Goal: Task Accomplishment & Management: Manage account settings

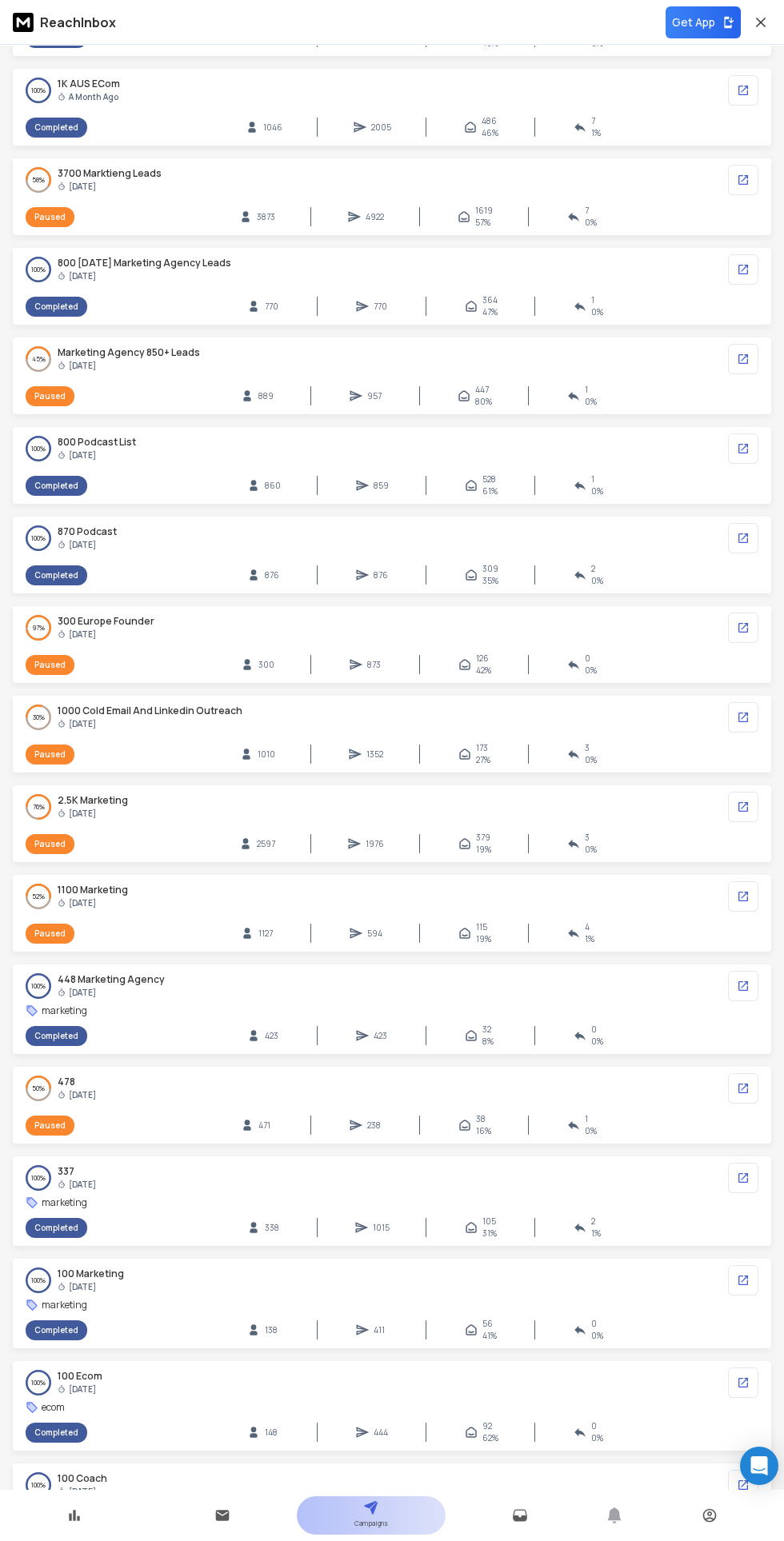
scroll to position [354, 0]
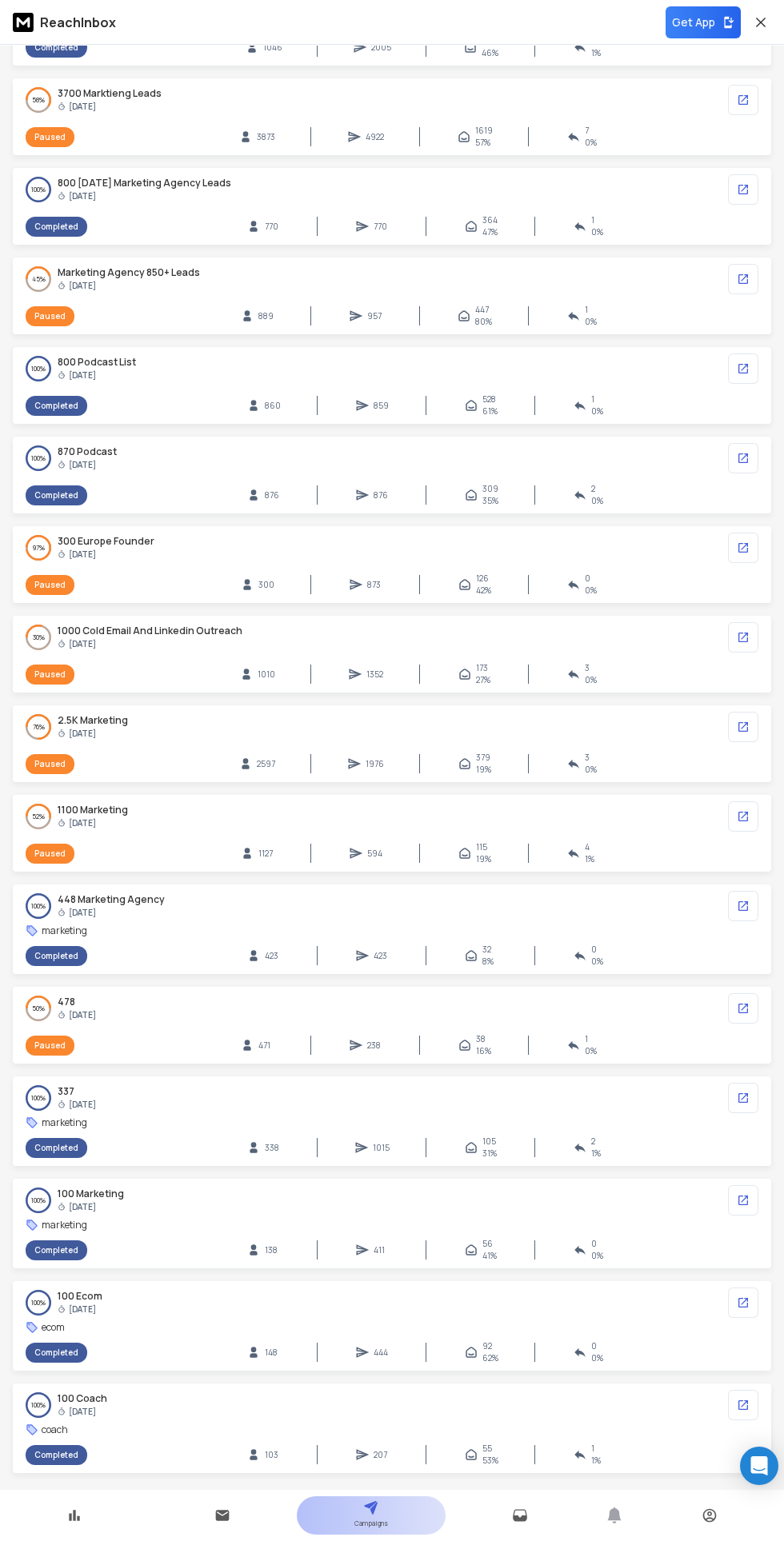
click at [522, 1513] on icon at bounding box center [520, 1516] width 16 height 16
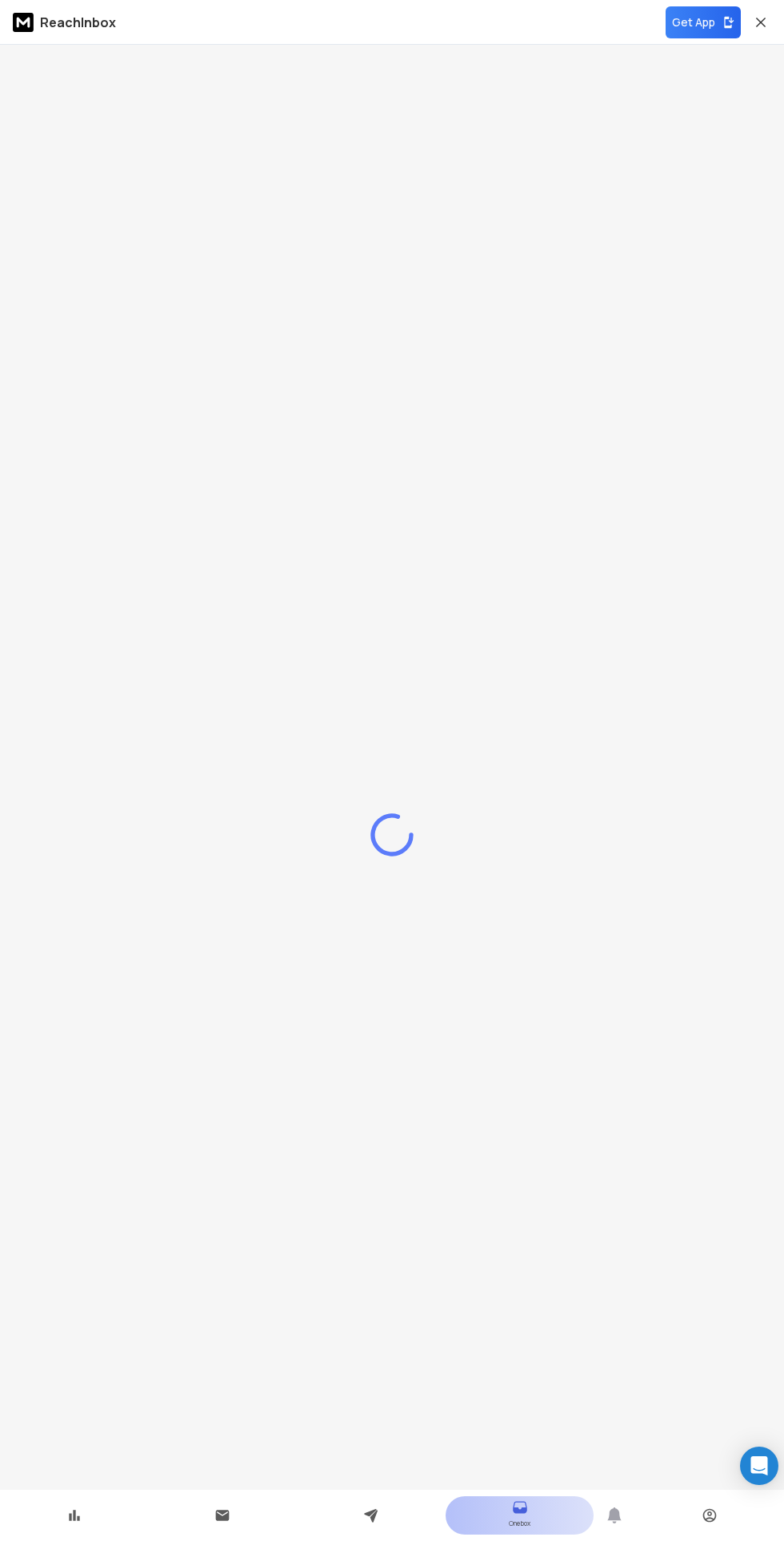
scroll to position [45, 0]
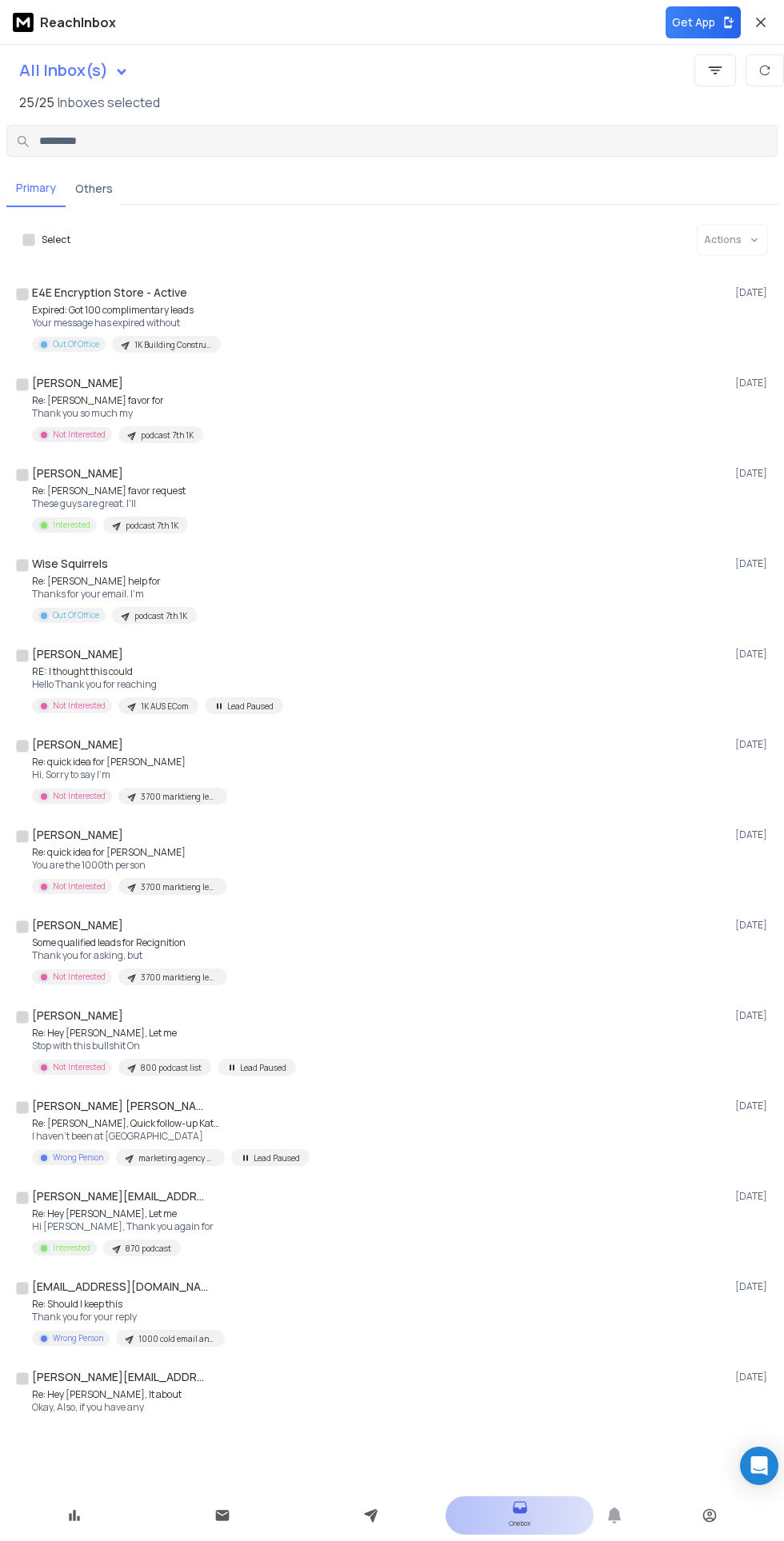
click at [474, 304] on div "Expired: Got 100 complimentary leads Your message has expired without Out Of Of…" at bounding box center [401, 328] width 739 height 48
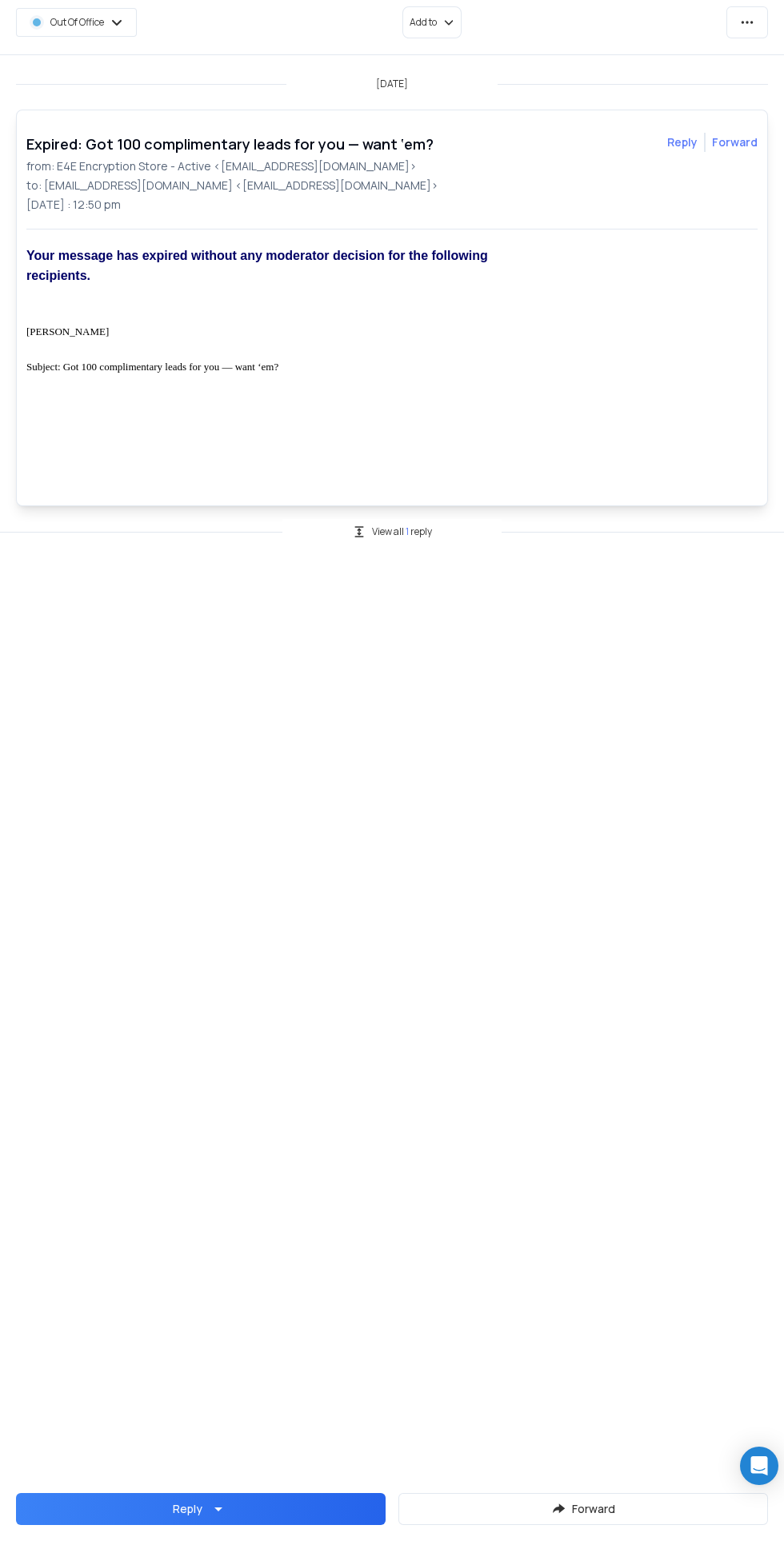
scroll to position [166, 0]
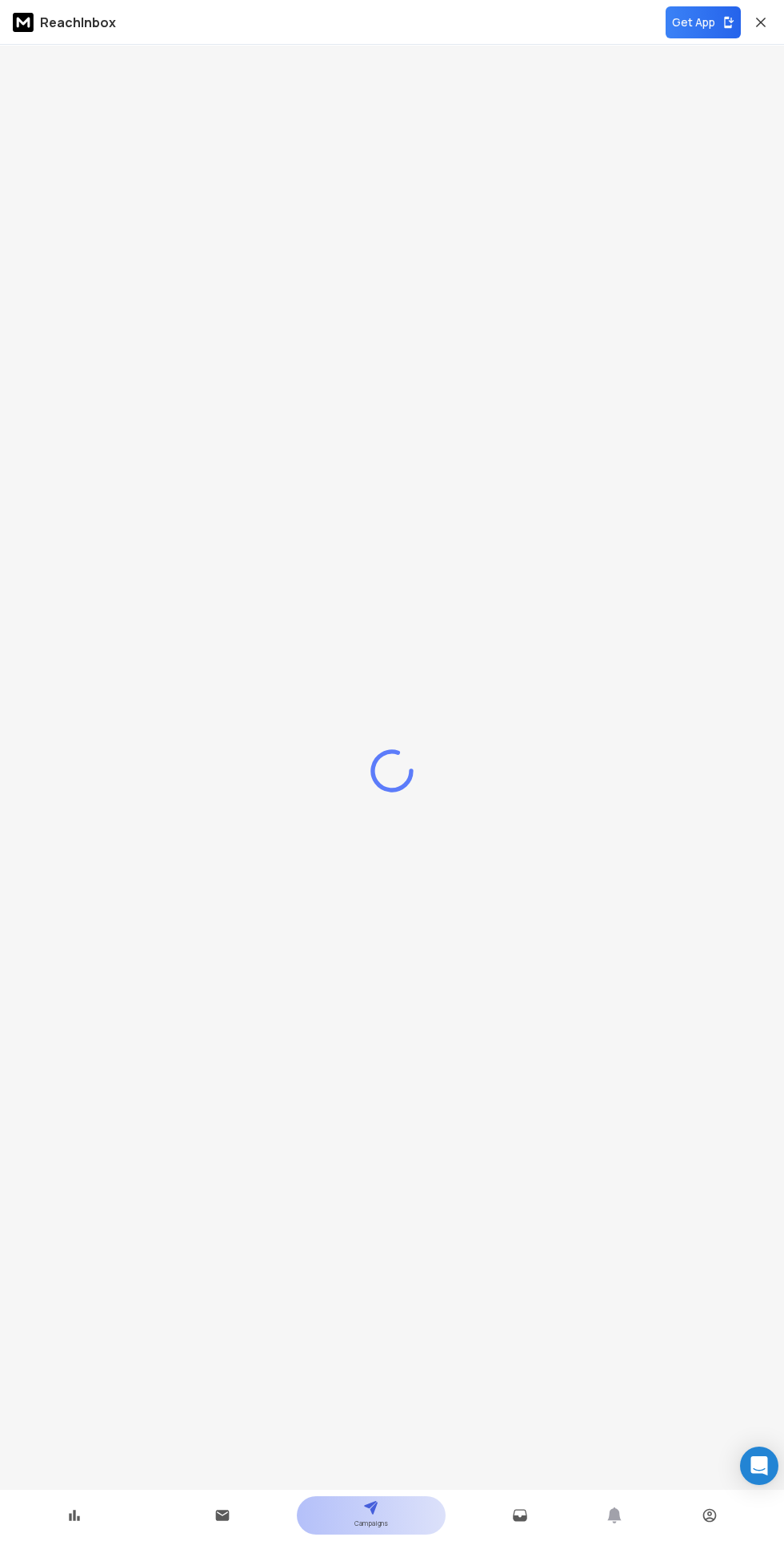
click at [519, 1515] on icon at bounding box center [520, 1516] width 16 height 16
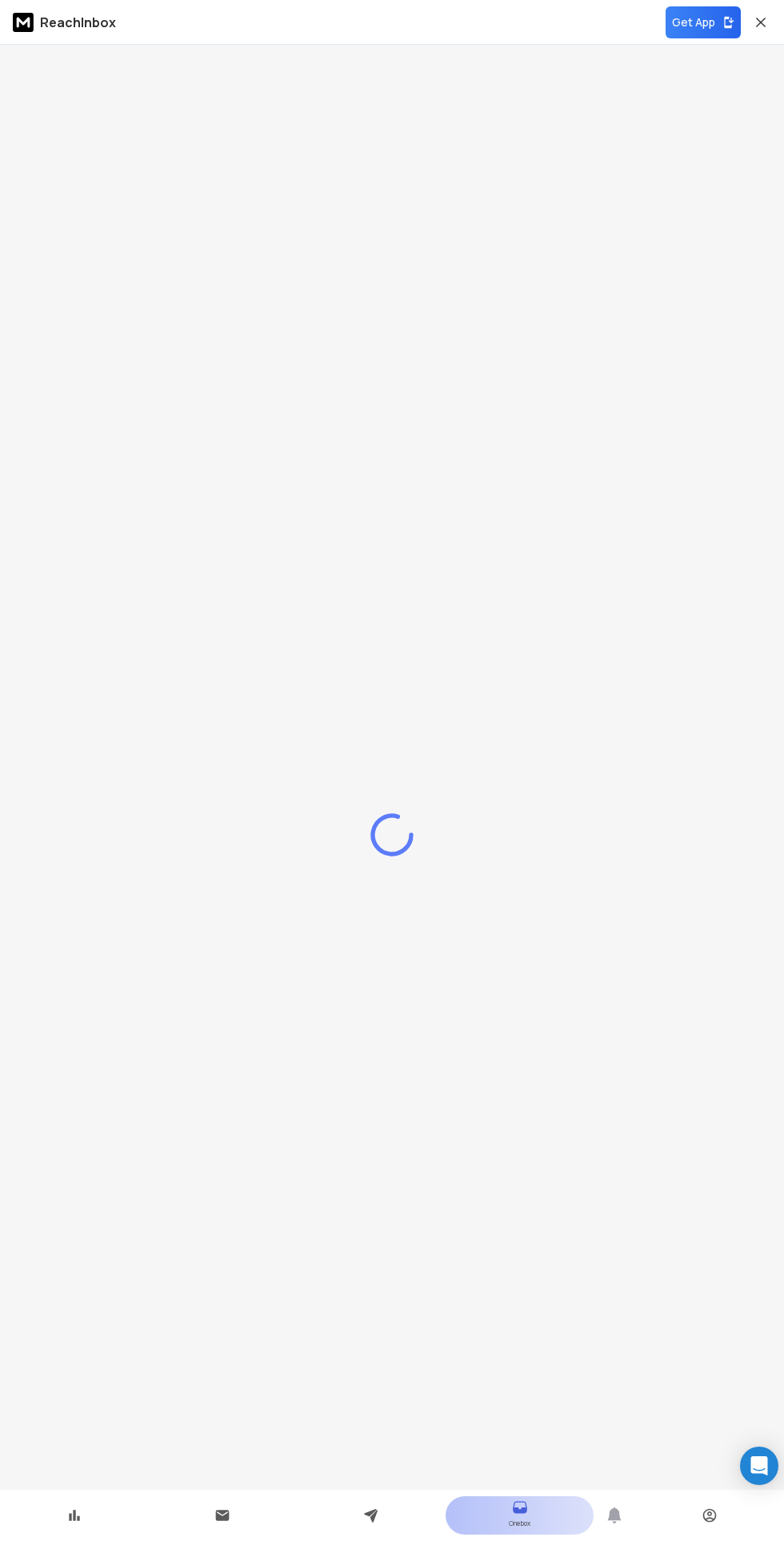
scroll to position [45, 0]
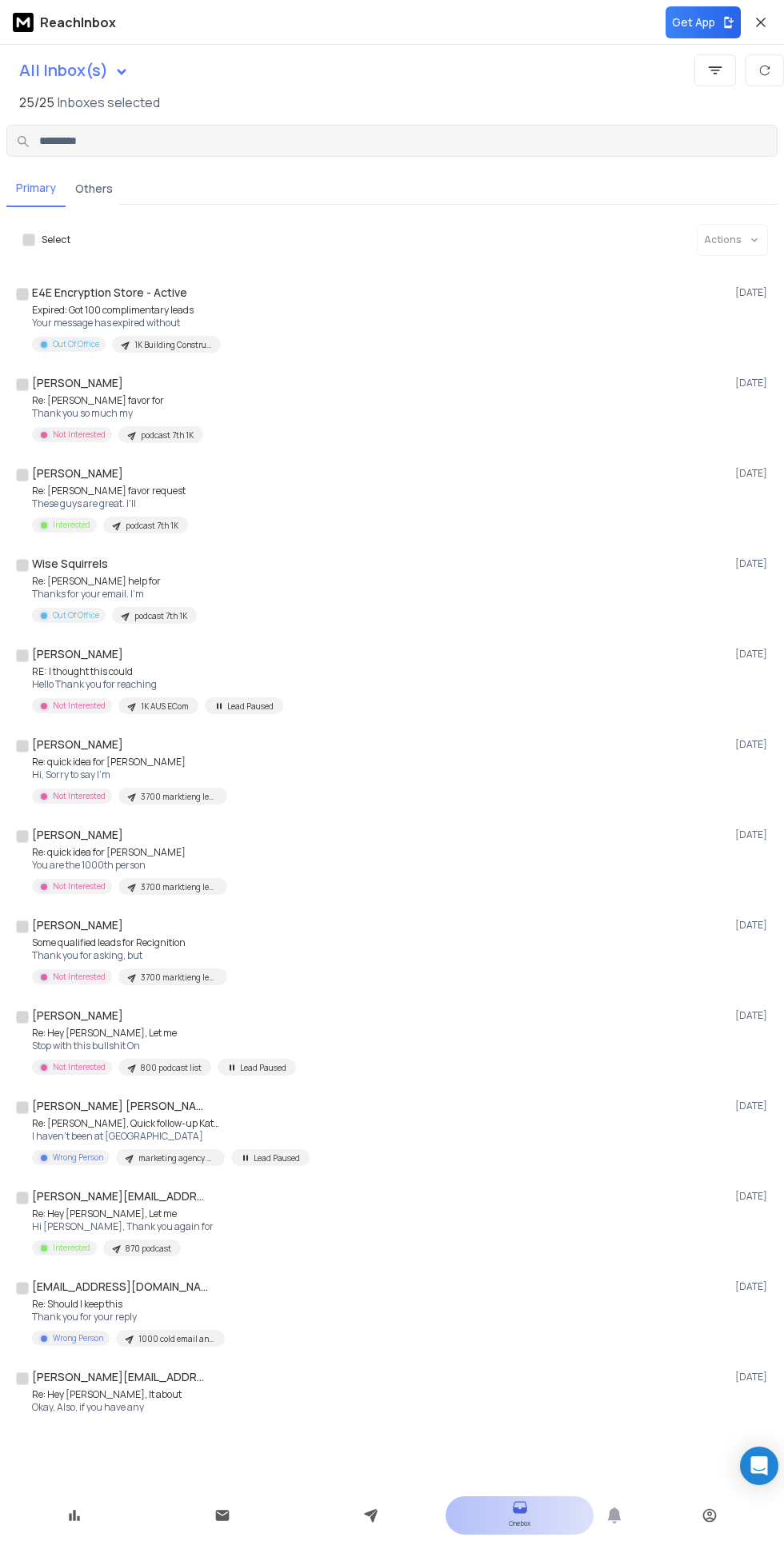
click at [451, 394] on div "Re: [PERSON_NAME] favor for Thank you so much my Not Interested podcast 7th 1K" at bounding box center [401, 418] width 739 height 48
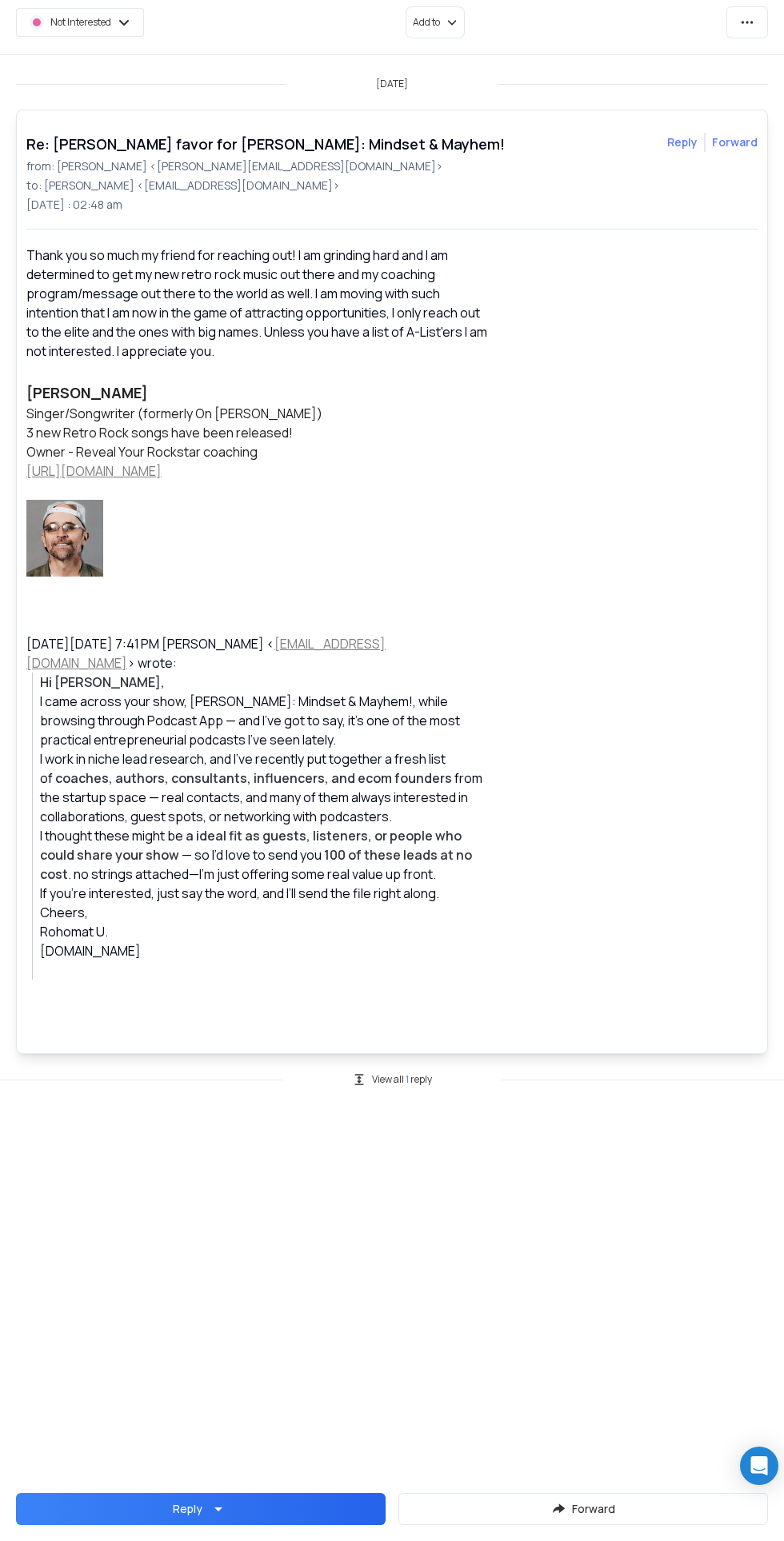
copy div "Hi [PERSON_NAME], I came across your show, [PERSON_NAME]: Mindset & Mayhem!, wh…"
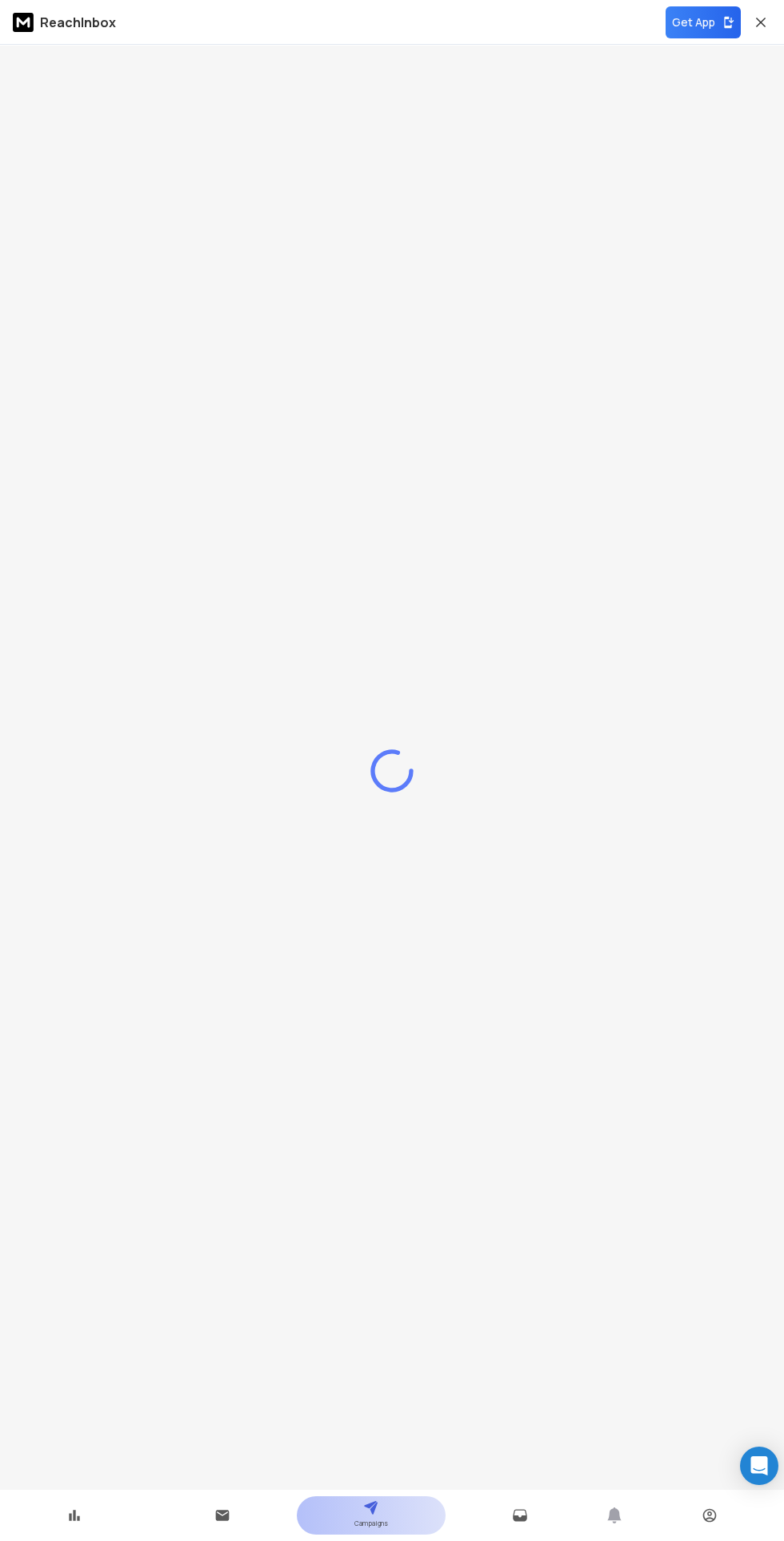
scroll to position [166, 0]
click at [519, 1520] on icon at bounding box center [520, 1515] width 15 height 12
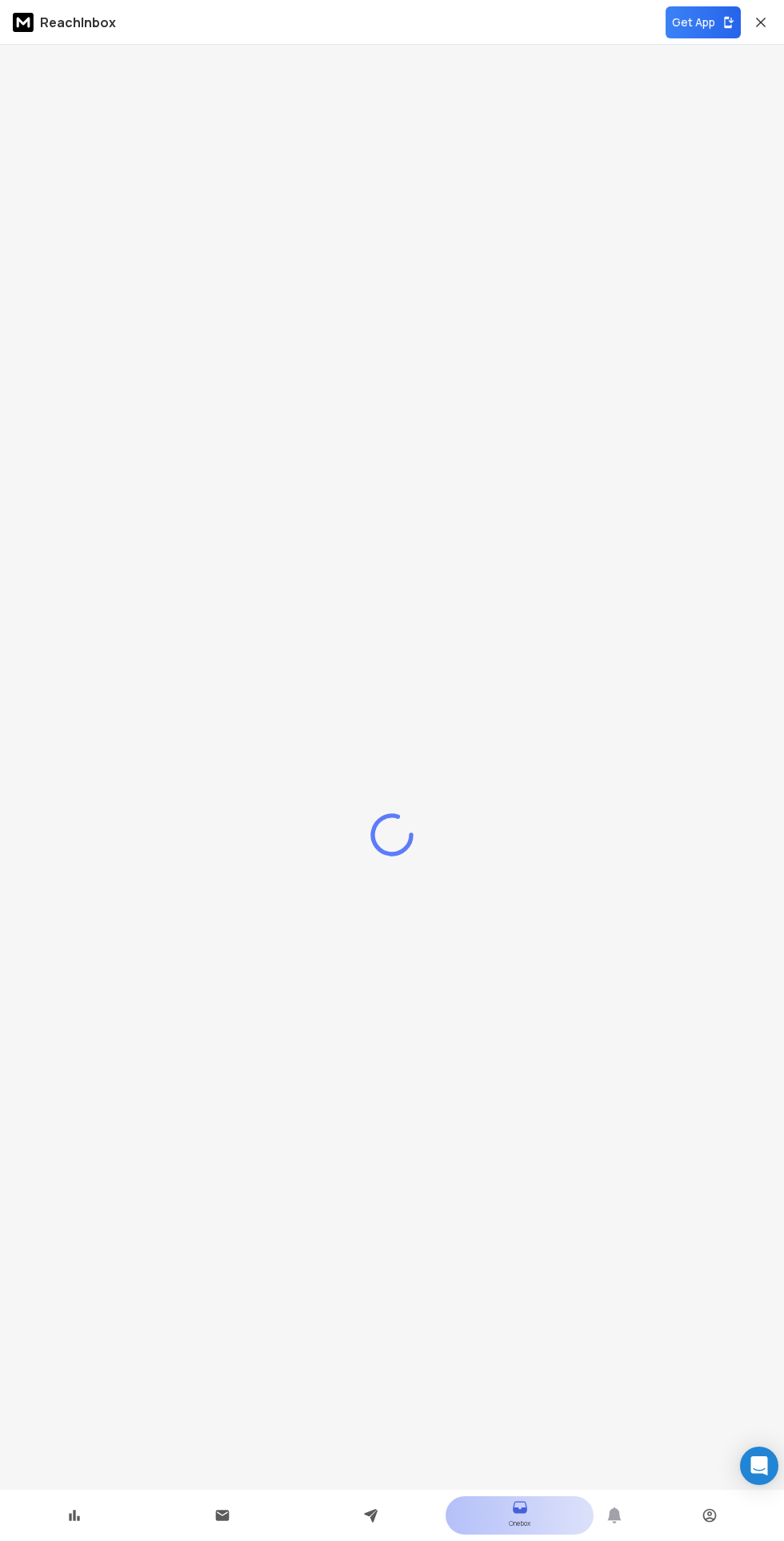
scroll to position [45, 0]
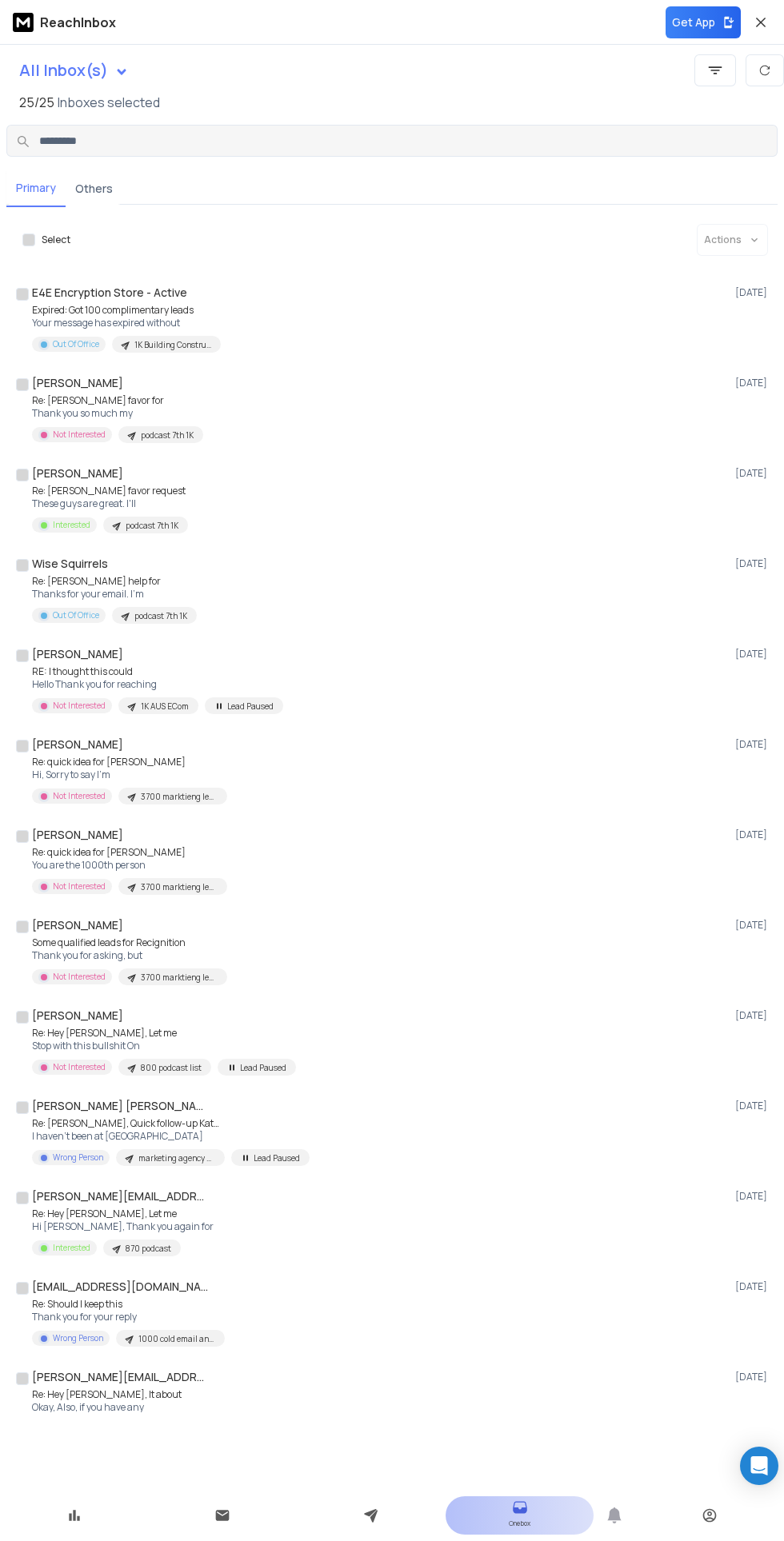
click at [252, 465] on div "[PERSON_NAME] [DATE]" at bounding box center [401, 473] width 739 height 16
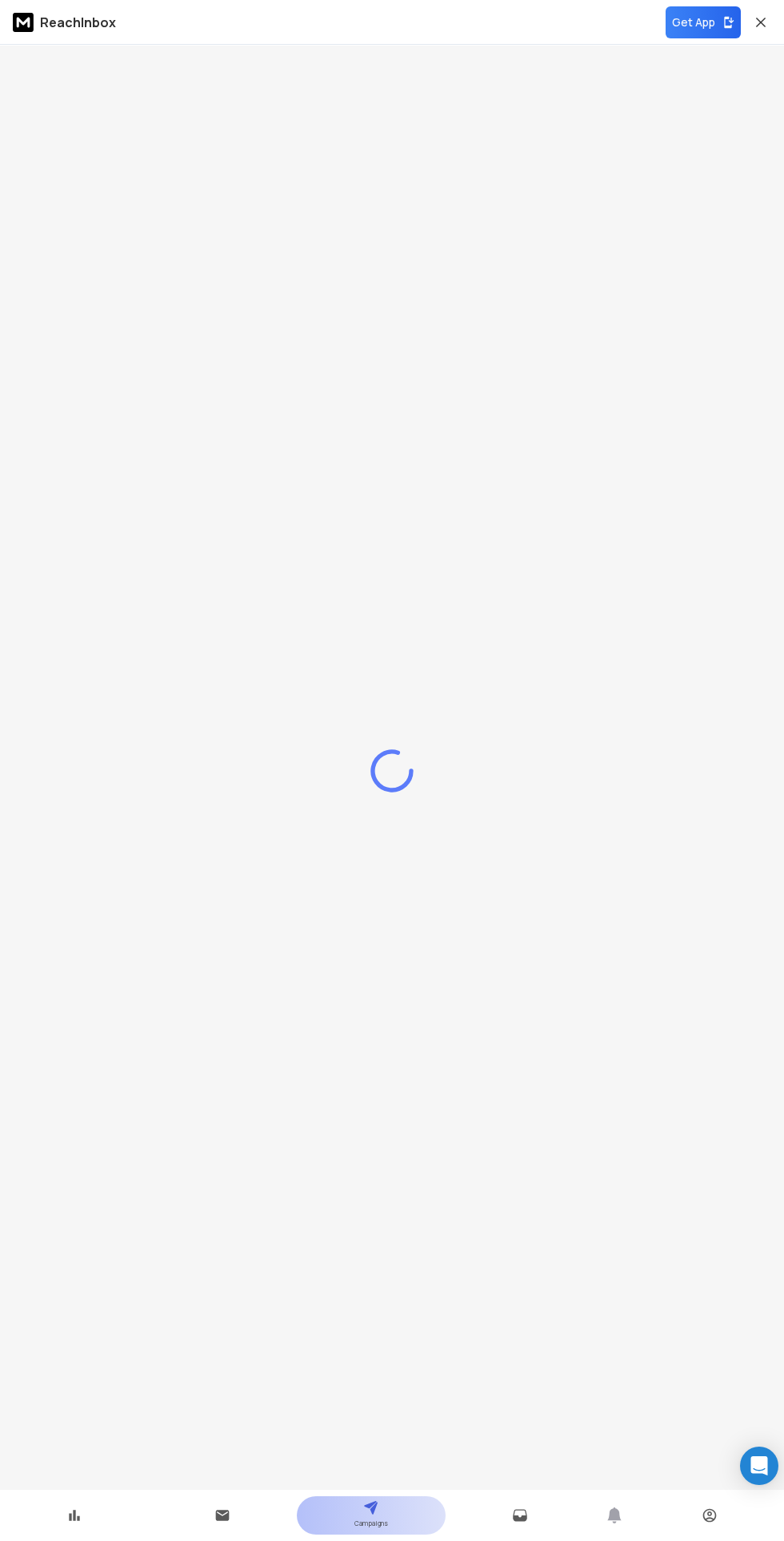
scroll to position [166, 0]
